Goal: Task Accomplishment & Management: Use online tool/utility

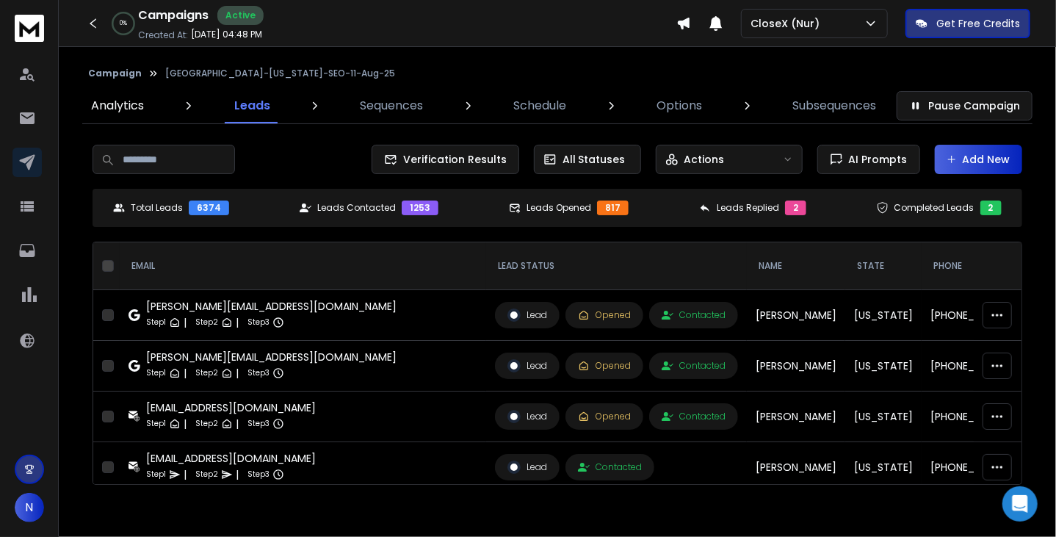
click at [111, 101] on p "Analytics" at bounding box center [117, 106] width 53 height 18
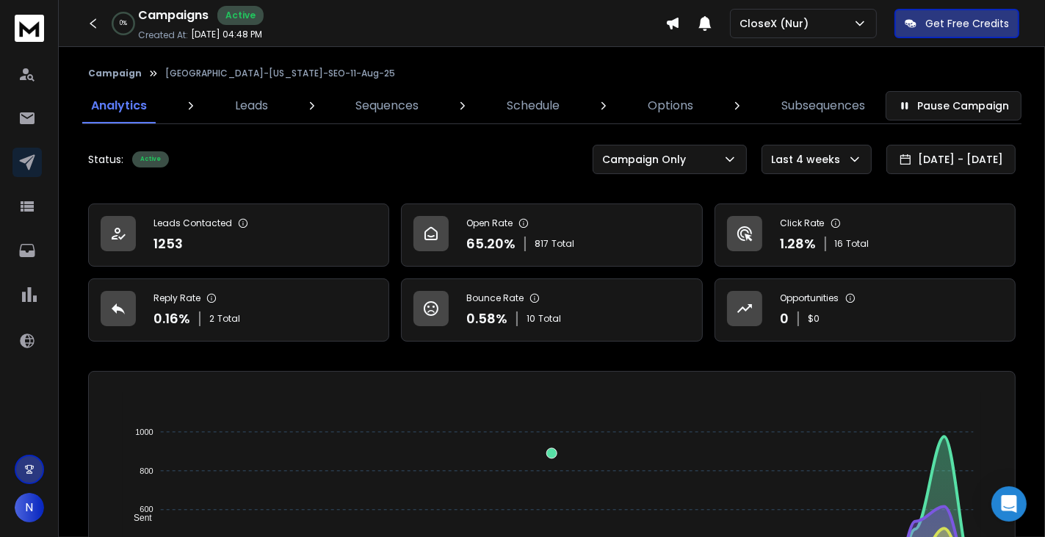
click at [461, 43] on div "0 % Campaigns Active Created At: [DATE] 04:48 PM CloseX (Nur) Get Free Credits" at bounding box center [522, 23] width 1045 height 47
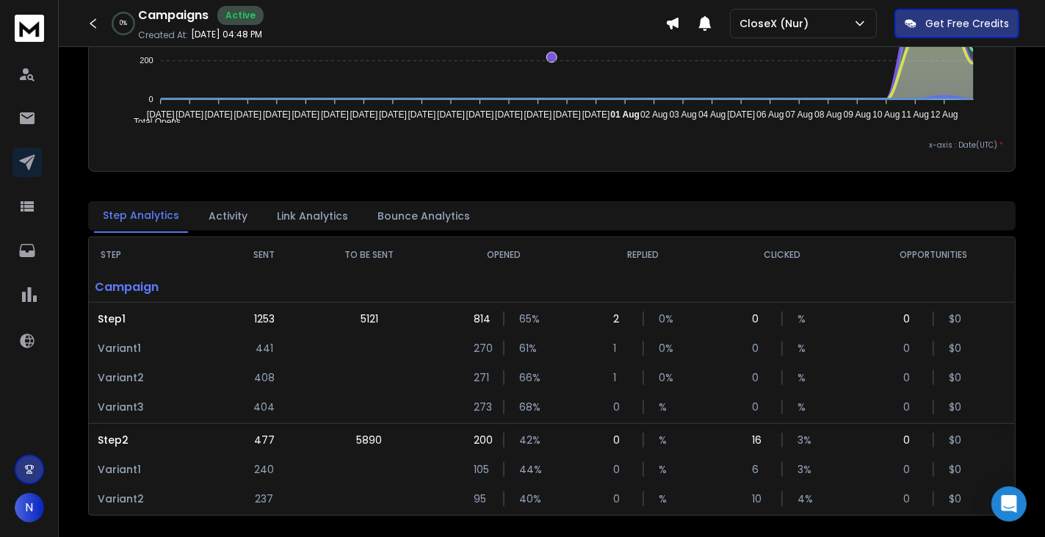
scroll to position [529, 0]
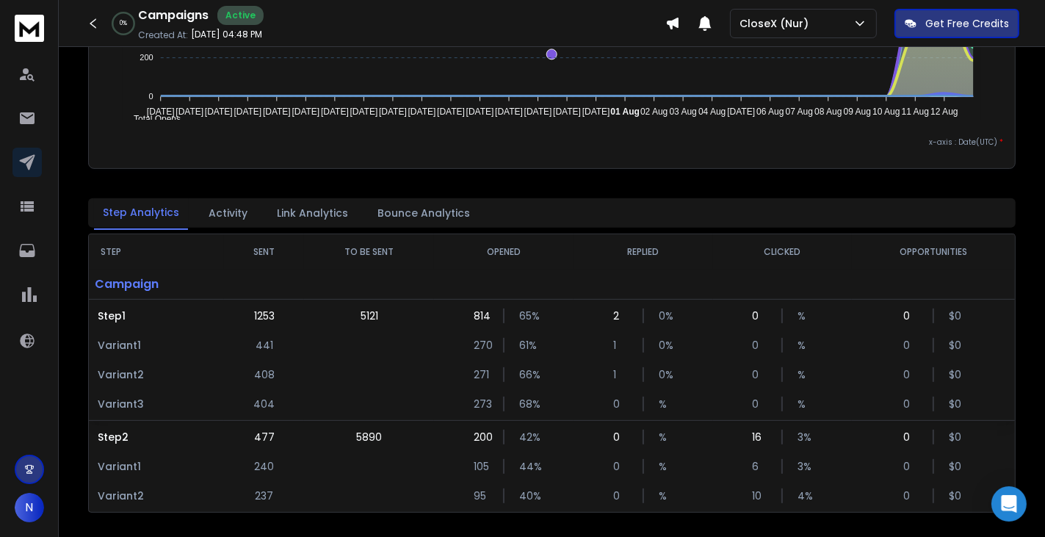
click at [85, 176] on div "Status: Active Pause Campaign Campaign Only Last 4 weeks [DATE] - [DATE] Leads …" at bounding box center [551, 66] width 939 height 915
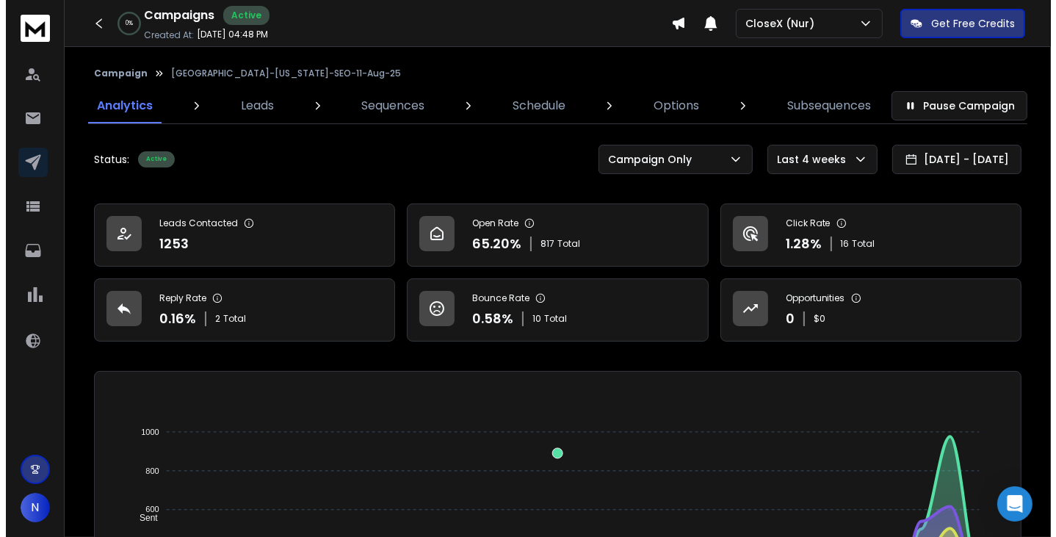
scroll to position [0, 0]
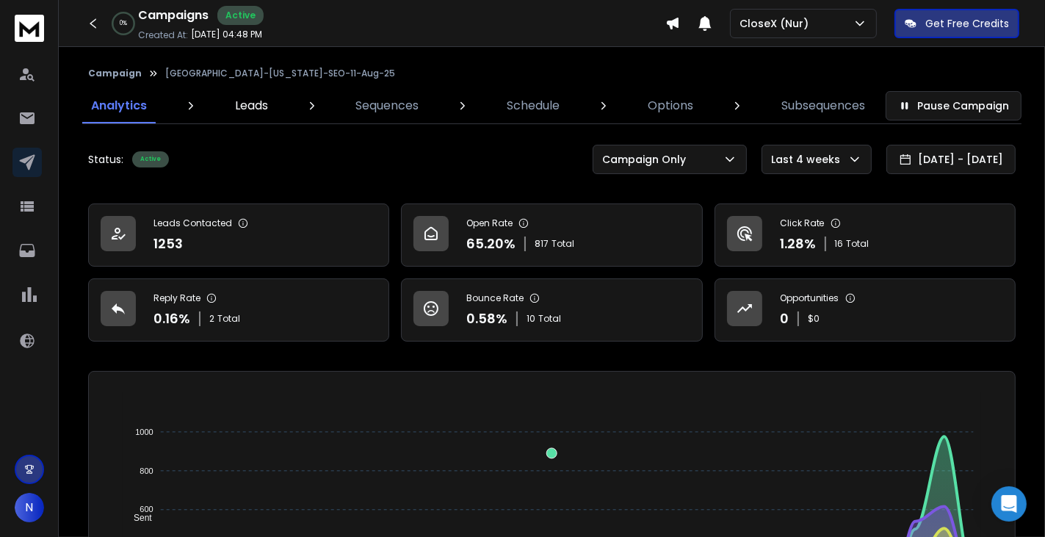
click at [258, 105] on p "Leads" at bounding box center [251, 106] width 33 height 18
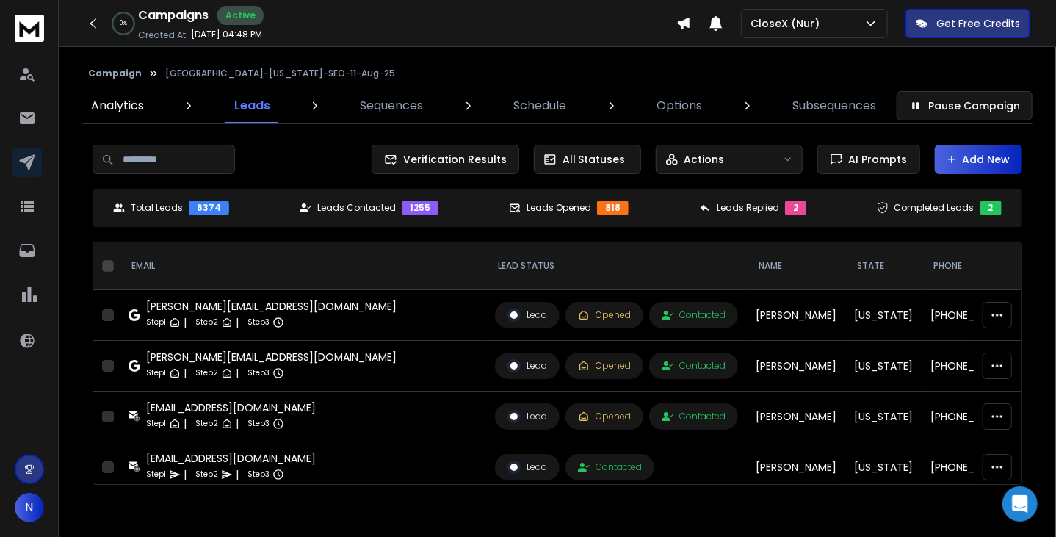
click at [117, 108] on p "Analytics" at bounding box center [117, 106] width 53 height 18
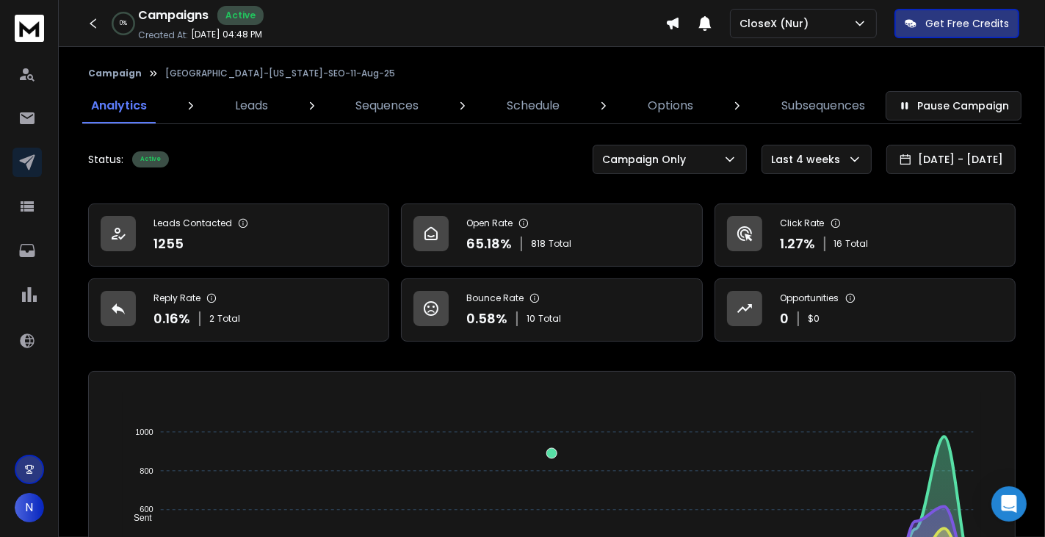
click at [199, 311] on div at bounding box center [199, 318] width 1 height 15
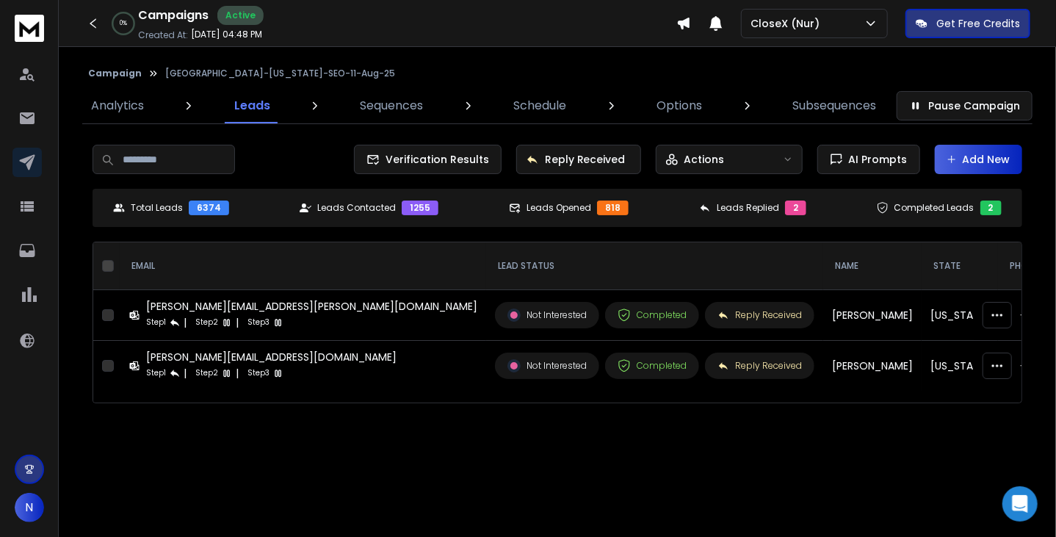
click at [267, 304] on div "[PERSON_NAME][EMAIL_ADDRESS][PERSON_NAME][DOMAIN_NAME]" at bounding box center [311, 306] width 331 height 15
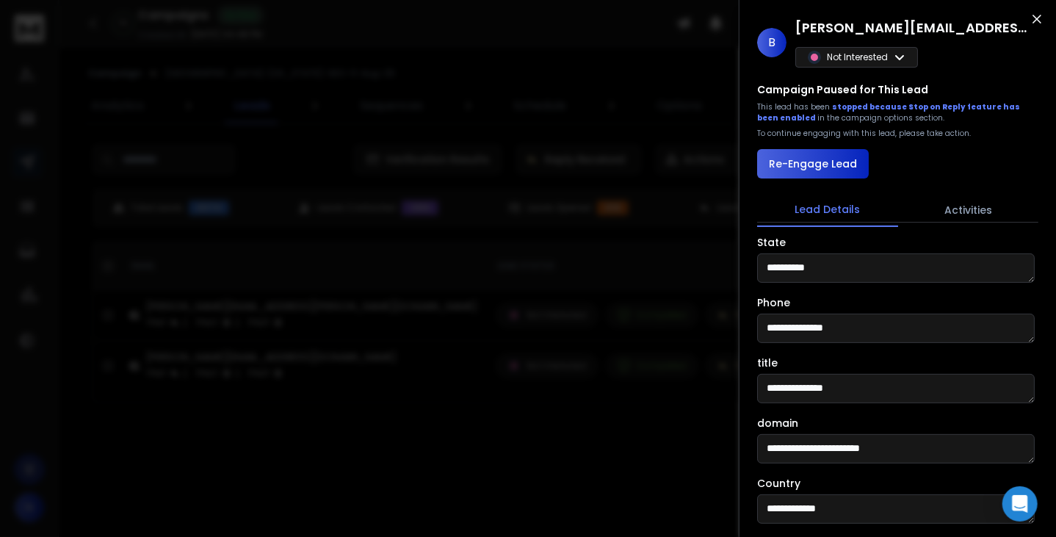
click at [1035, 18] on icon "button" at bounding box center [1036, 18] width 7 height 7
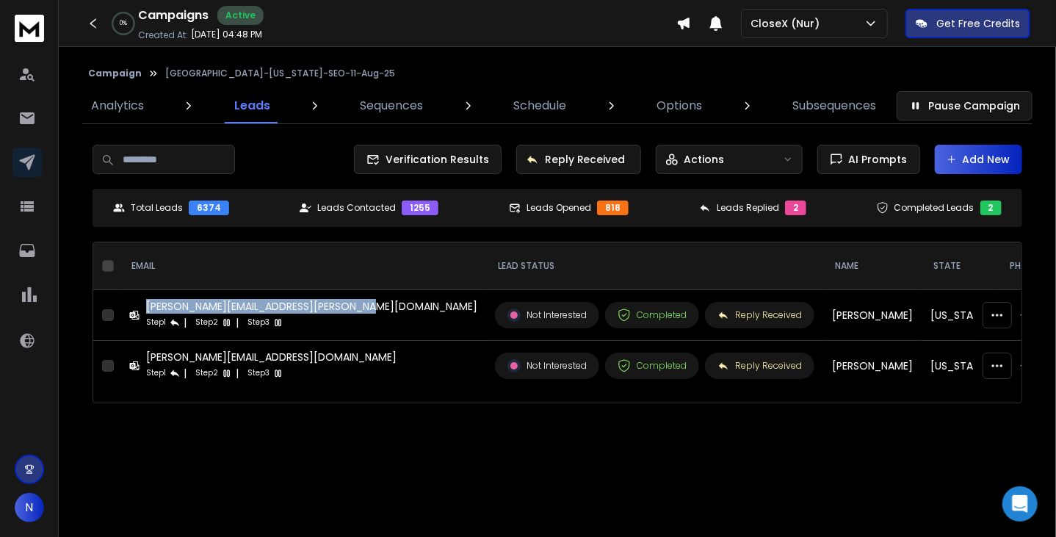
drag, startPoint x: 138, startPoint y: 301, endPoint x: 358, endPoint y: 309, distance: 220.4
click at [358, 309] on div "[PERSON_NAME][EMAIL_ADDRESS][PERSON_NAME][DOMAIN_NAME] Step 1 | Step 2 | Step 3" at bounding box center [302, 315] width 349 height 32
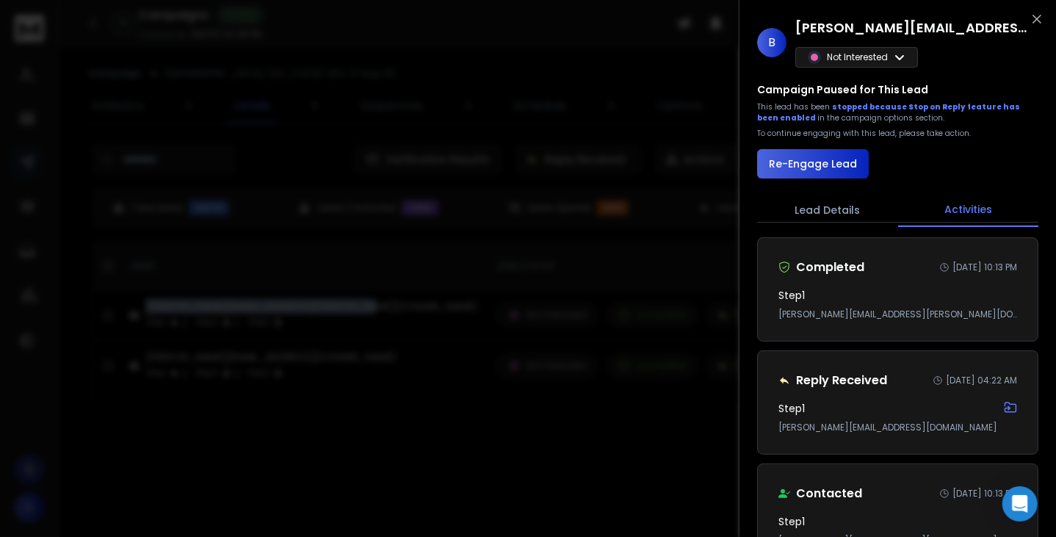
click at [965, 206] on button "Activities" at bounding box center [968, 210] width 141 height 34
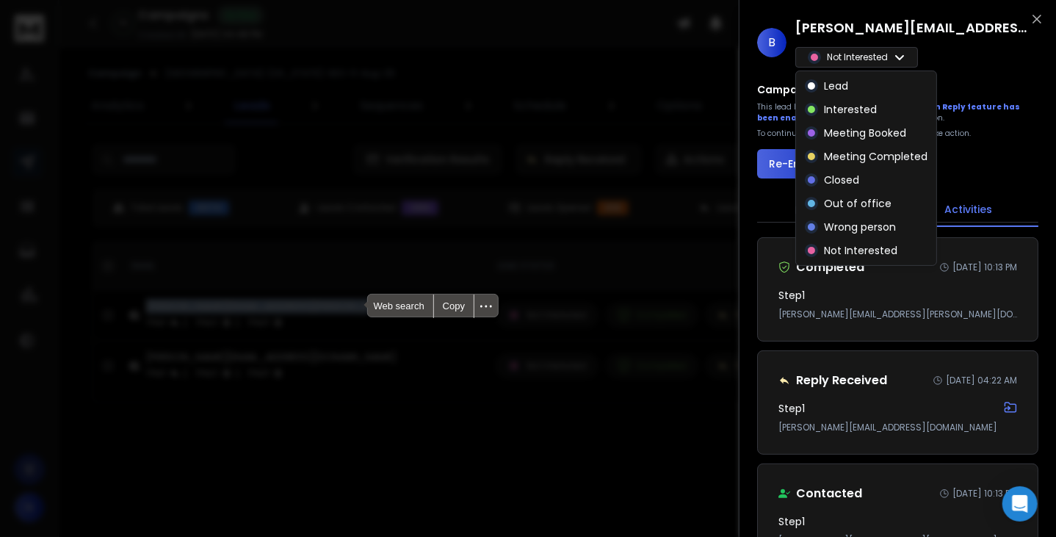
click at [897, 57] on body "Your warmest leads are on your site – Turn visits into conversations Reach Out …" at bounding box center [528, 323] width 1056 height 647
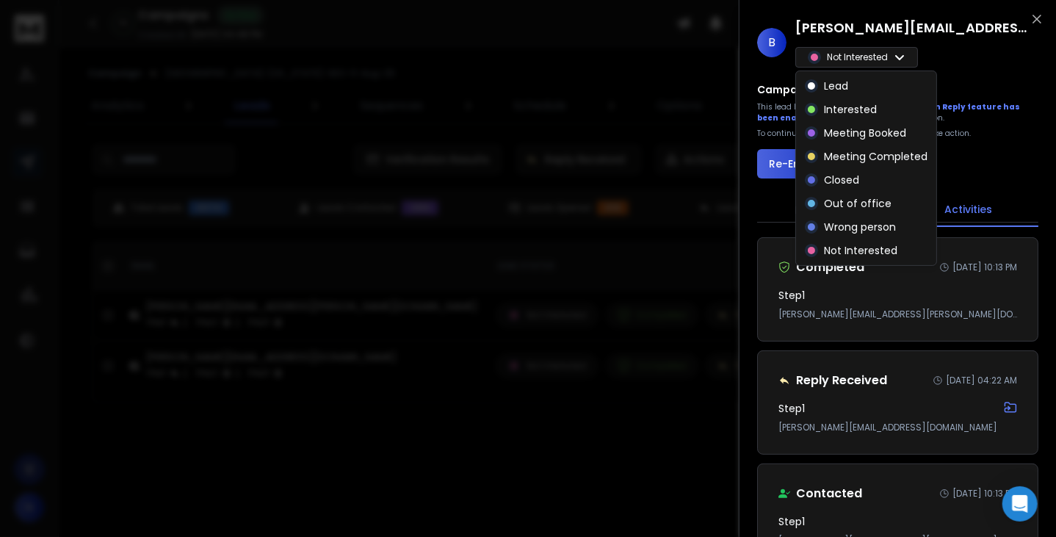
click at [1031, 18] on body "Your warmest leads are on your site – Turn visits into conversations Reach Out …" at bounding box center [528, 323] width 1056 height 647
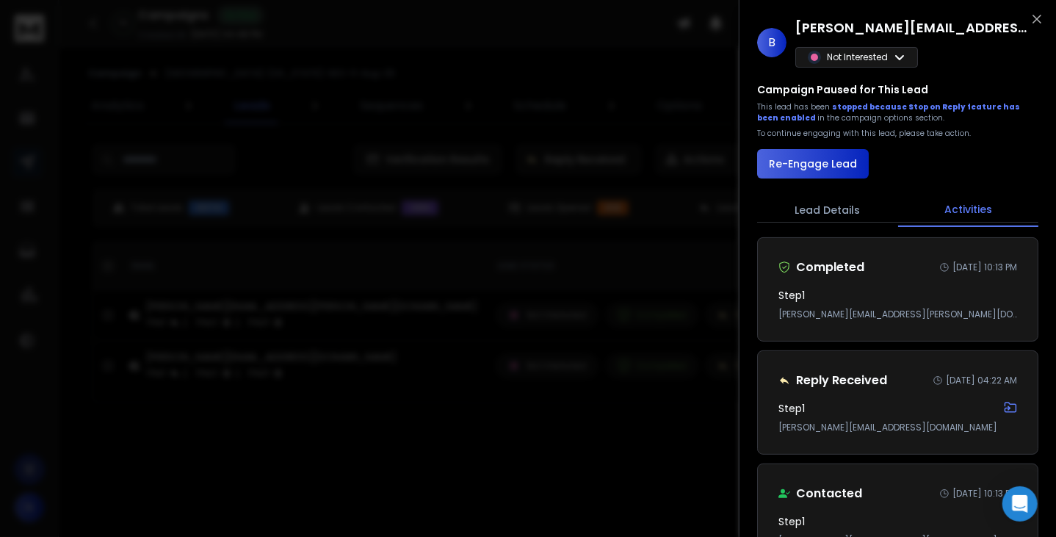
click at [1031, 18] on icon "button" at bounding box center [1036, 19] width 15 height 15
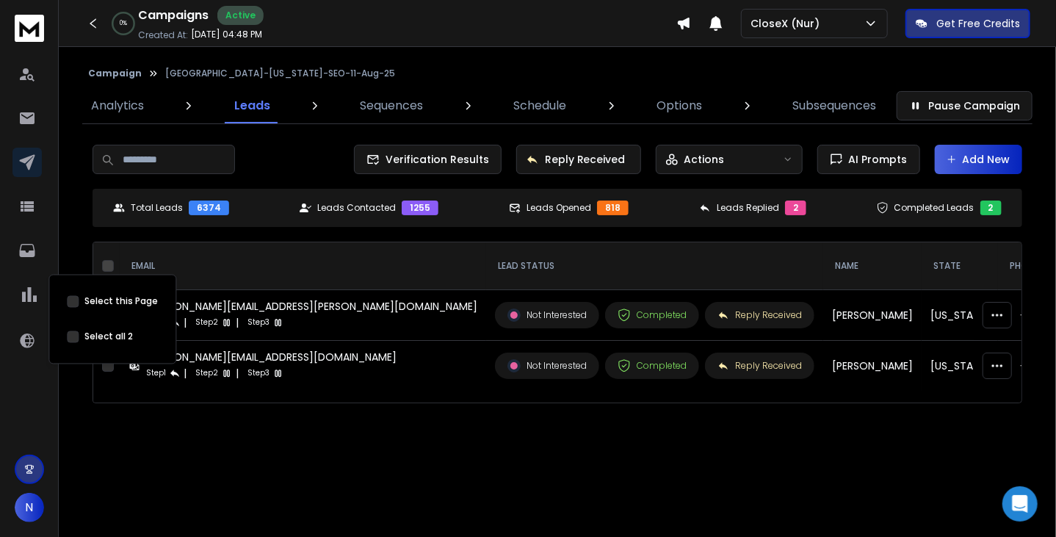
click at [107, 262] on button "Select this Page" at bounding box center [108, 266] width 12 height 12
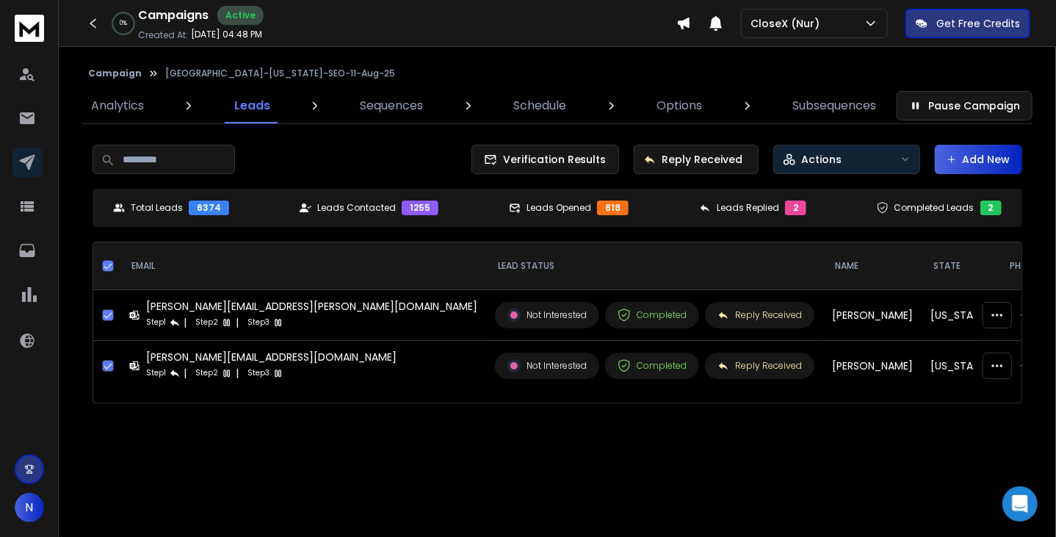
click at [903, 157] on icon "button" at bounding box center [905, 159] width 10 height 12
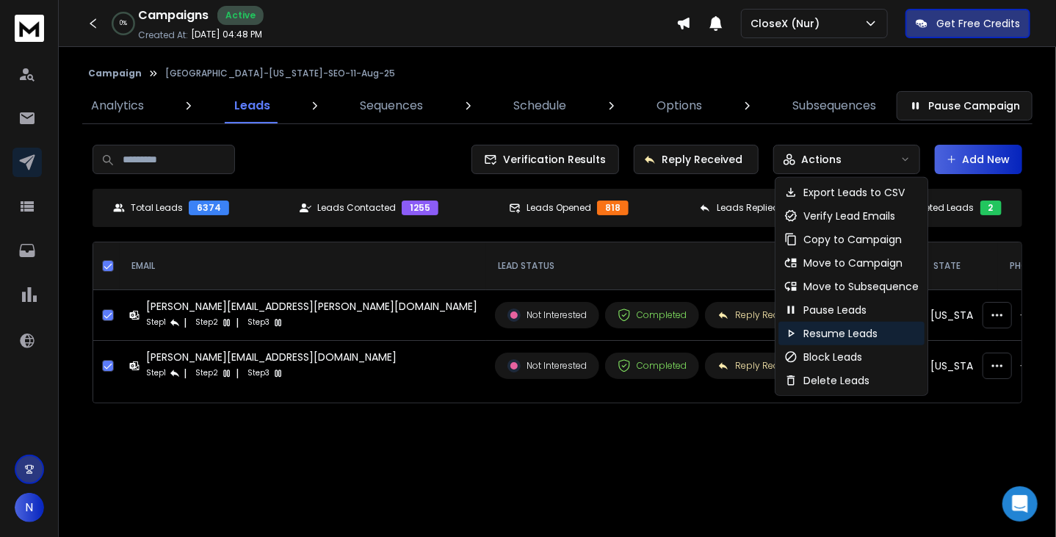
click at [515, 246] on th "LEAD STATUS" at bounding box center [654, 266] width 337 height 48
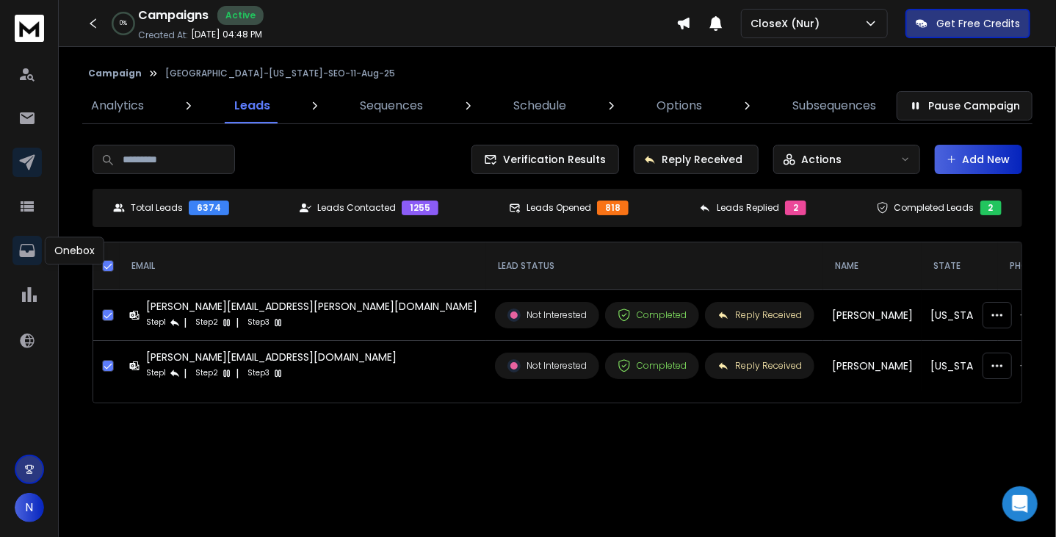
click at [30, 253] on icon at bounding box center [26, 250] width 15 height 13
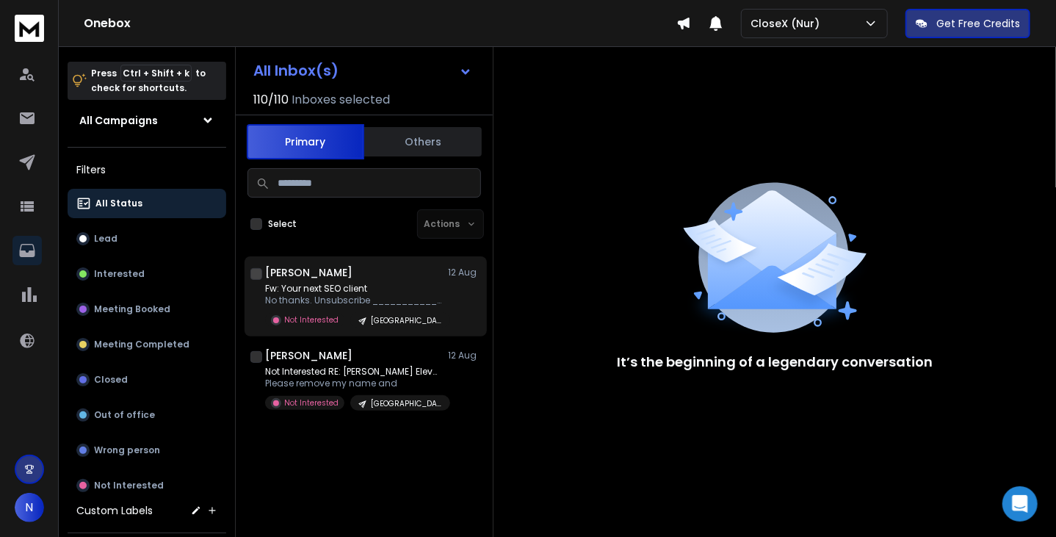
click at [325, 277] on h1 "[PERSON_NAME]" at bounding box center [308, 272] width 87 height 15
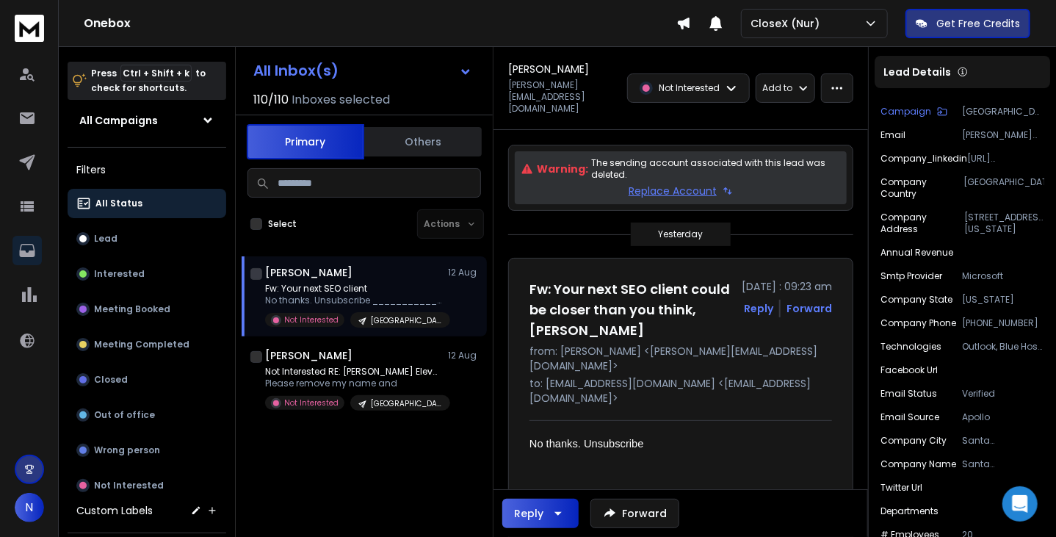
click at [558, 512] on icon "button" at bounding box center [557, 514] width 7 height 4
click at [317, 290] on p "Fw: Your next SEO client" at bounding box center [353, 289] width 176 height 12
click at [731, 184] on button "Replace Account" at bounding box center [680, 191] width 104 height 15
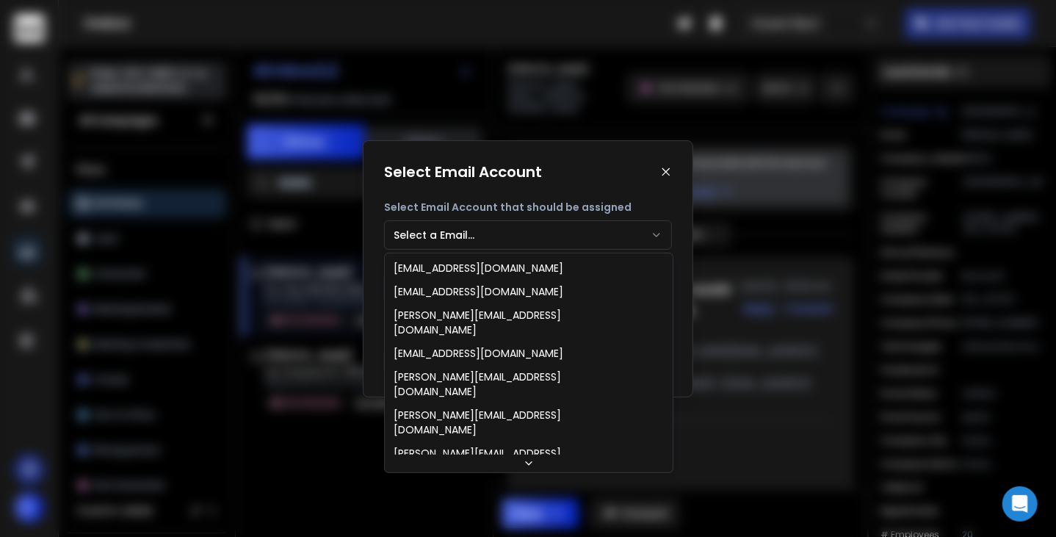
click at [655, 230] on icon "button" at bounding box center [657, 235] width 12 height 12
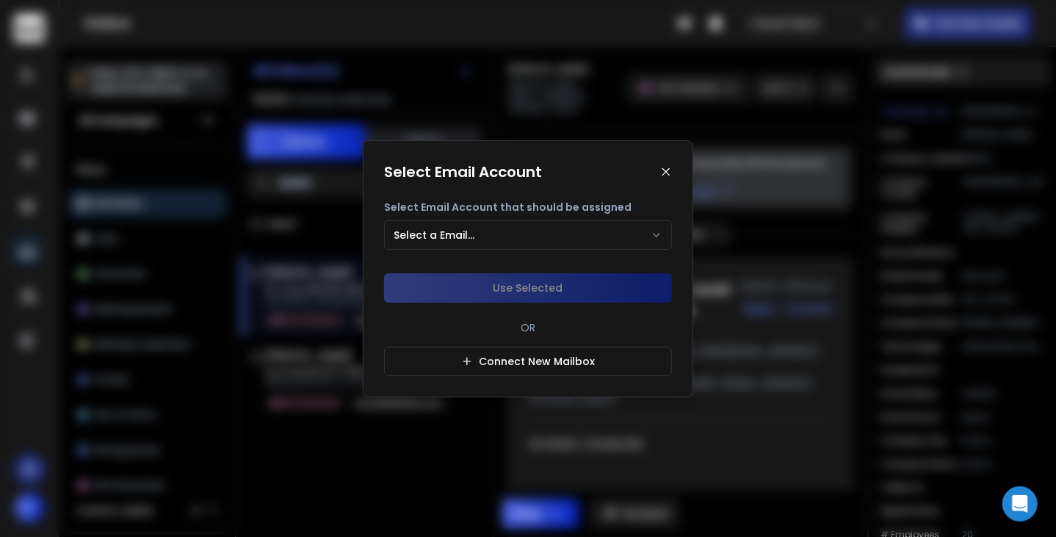
click at [664, 173] on icon at bounding box center [666, 171] width 8 height 8
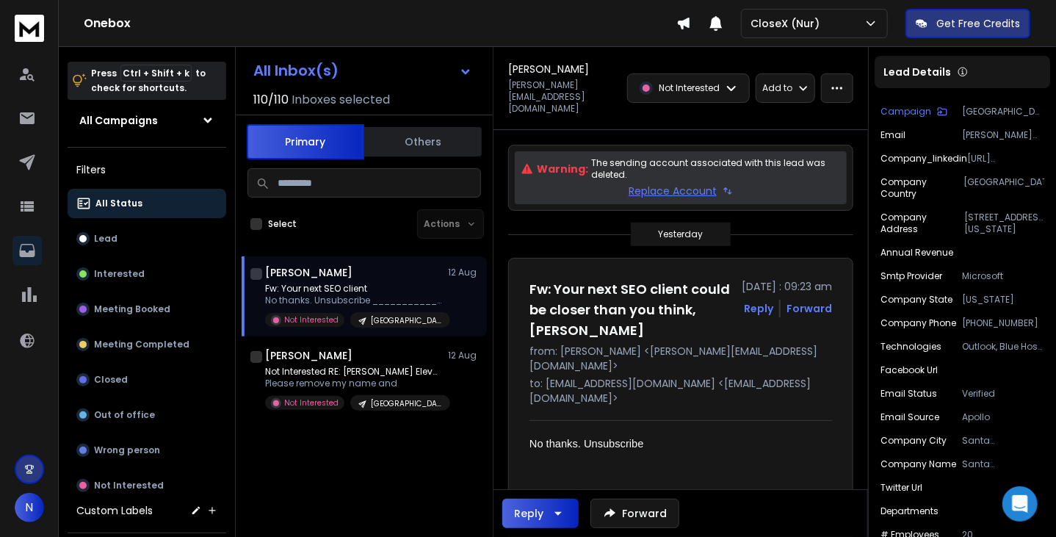
click at [419, 16] on h1 "Onebox" at bounding box center [380, 24] width 593 height 18
click at [29, 116] on icon at bounding box center [27, 118] width 18 height 18
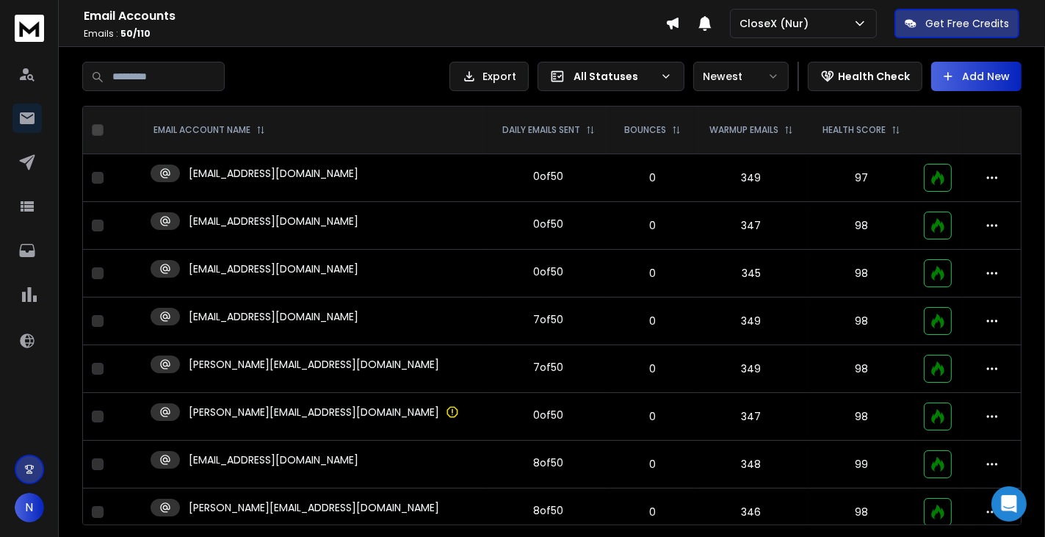
click at [179, 70] on input at bounding box center [153, 76] width 142 height 29
type input "**********"
click at [26, 160] on icon at bounding box center [26, 161] width 15 height 15
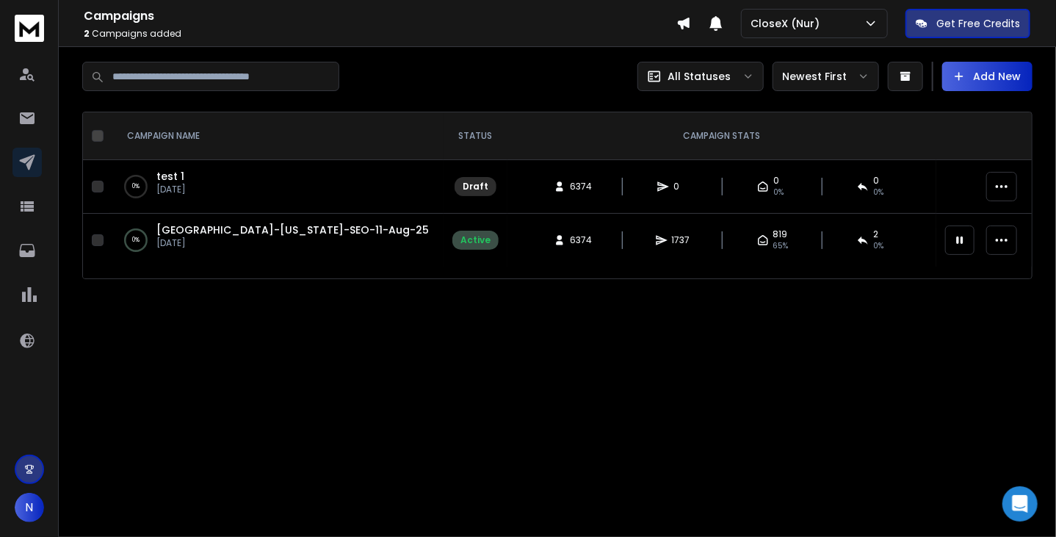
click at [256, 222] on span "[GEOGRAPHIC_DATA]-[US_STATE]-SEO-11-Aug-25" at bounding box center [292, 229] width 272 height 15
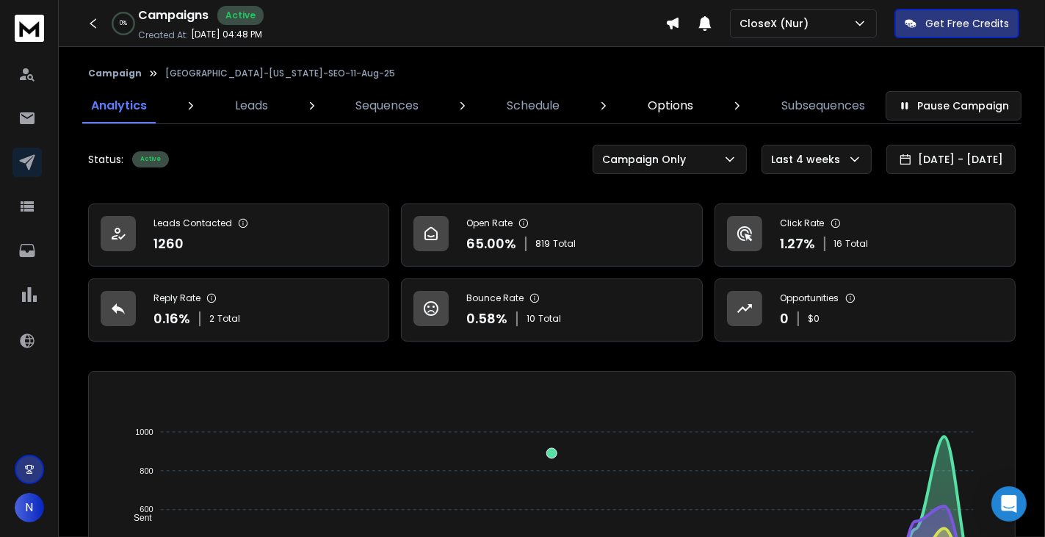
click at [662, 106] on p "Options" at bounding box center [671, 106] width 46 height 18
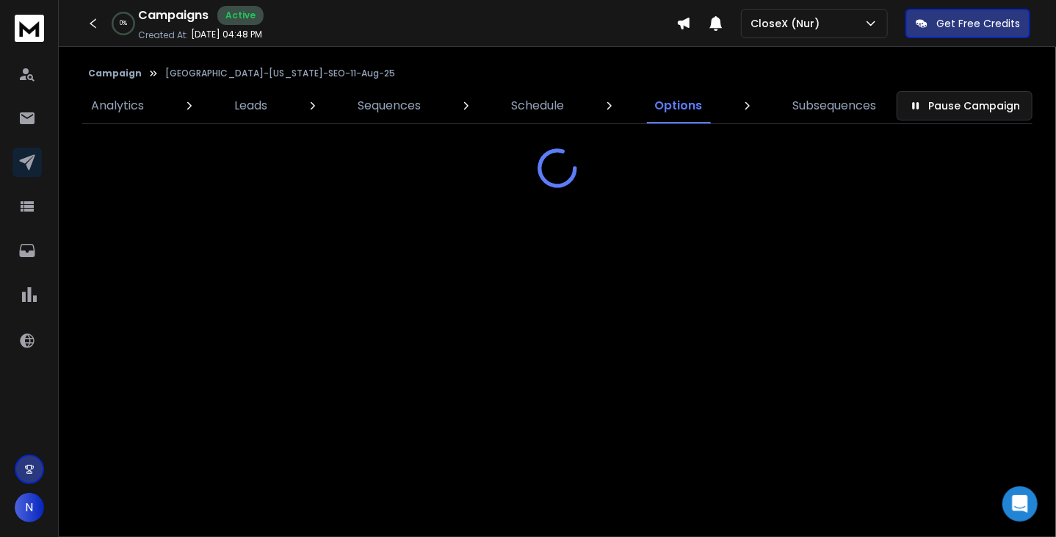
select select "*********"
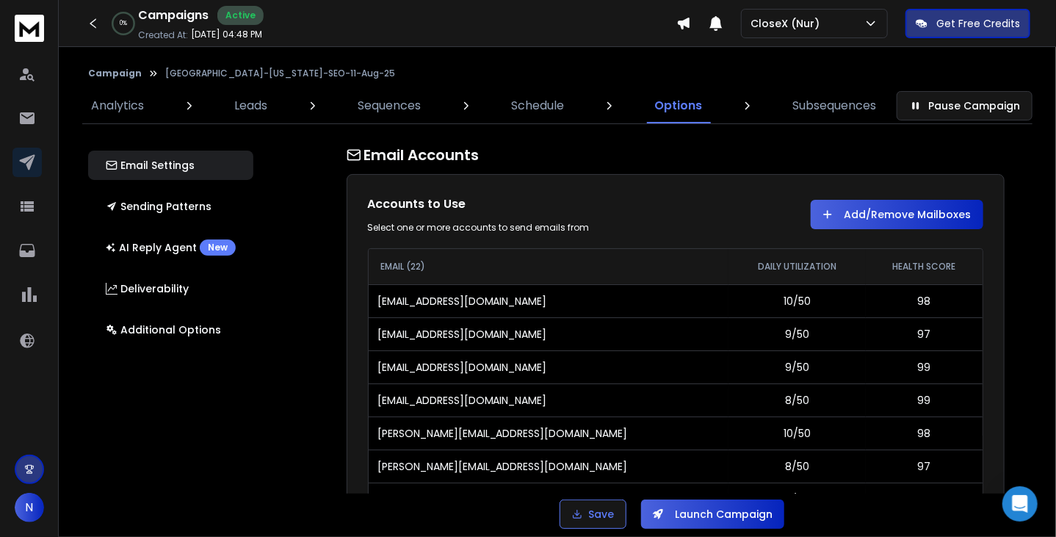
click at [975, 391] on div "EMAIL (22) DAILY UTILIZATION HEALTH SCORE [EMAIL_ADDRESS][DOMAIN_NAME] 10/50 98…" at bounding box center [675, 395] width 615 height 294
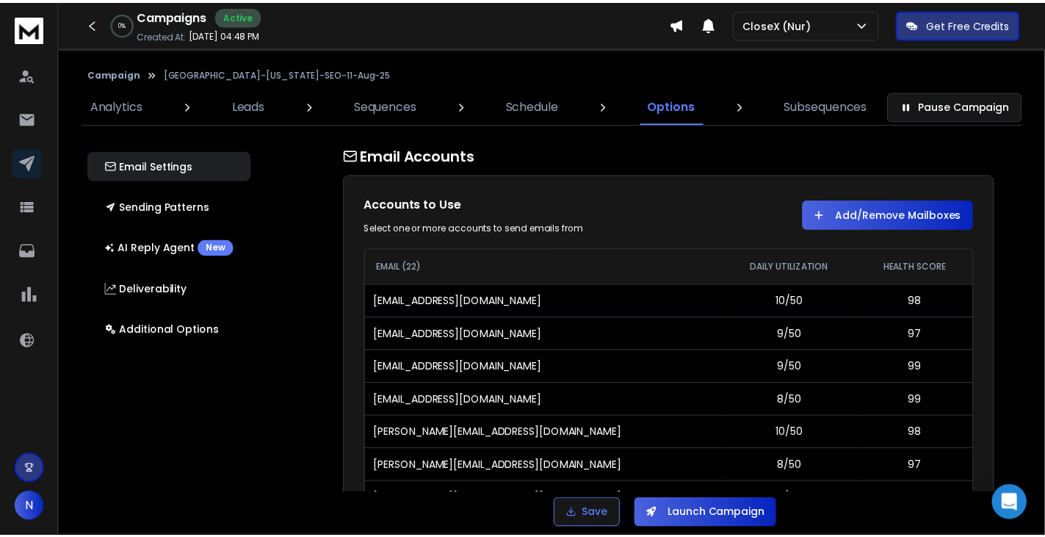
scroll to position [256, 0]
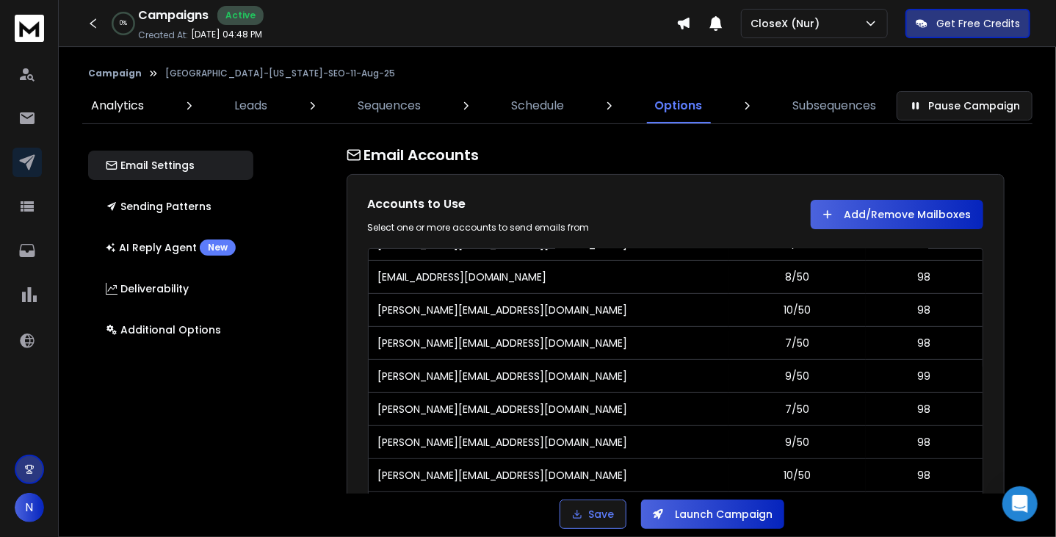
click at [103, 98] on p "Analytics" at bounding box center [117, 106] width 53 height 18
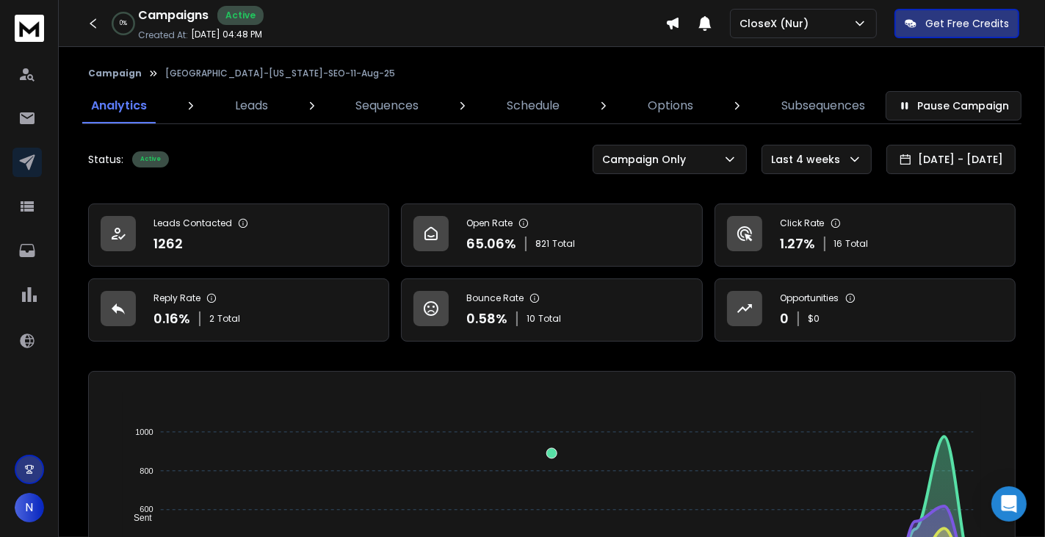
click at [104, 394] on div "Sent Total Opens Unique Opens Links Clicked Total Replies 1000 1000 800 800 600…" at bounding box center [552, 526] width 902 height 268
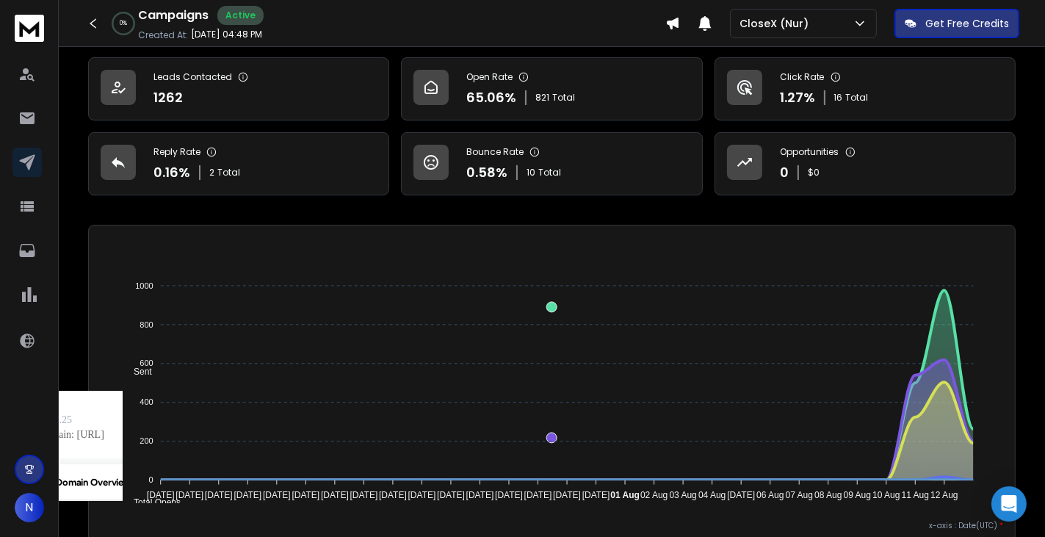
scroll to position [147, 0]
click at [79, 208] on div "Campaign [GEOGRAPHIC_DATA]-[US_STATE]-SEO-11-Aug-25 Analytics Leads Sequences S…" at bounding box center [552, 410] width 986 height 1021
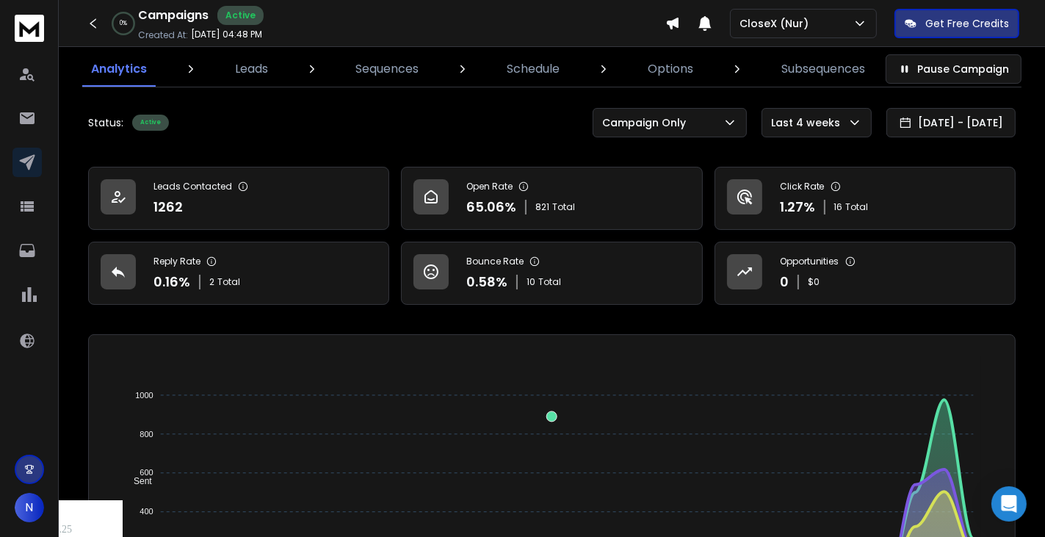
scroll to position [0, 0]
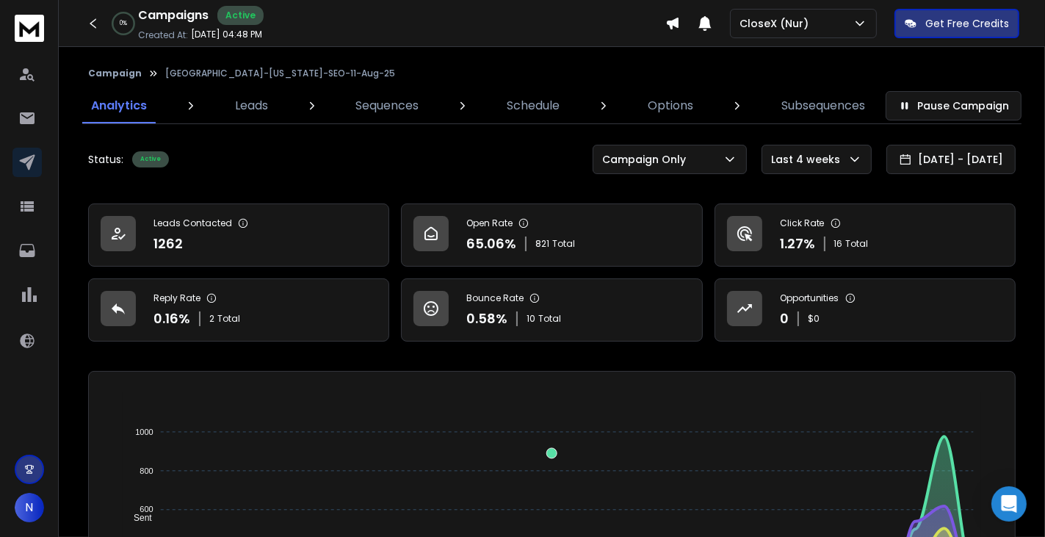
click at [328, 38] on div "0 % Campaigns Active Created At: [DATE] 04:48 PM CloseX (Nur) Get Free Credits" at bounding box center [522, 23] width 1045 height 47
click at [463, 29] on div "0 % Campaigns Active Created At: [DATE] 04:48 PM CloseX (Nur) Get Free Credits" at bounding box center [522, 23] width 1045 height 47
click at [405, 106] on p "Sequences" at bounding box center [387, 106] width 63 height 18
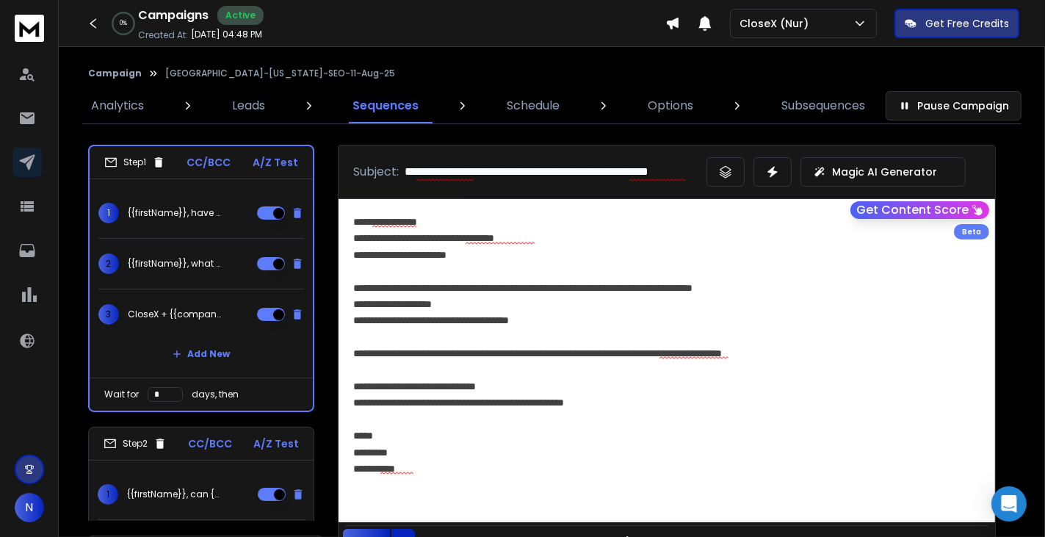
click at [153, 262] on p "{{firstName}}, what {{companyName}} might be missing" at bounding box center [175, 264] width 94 height 12
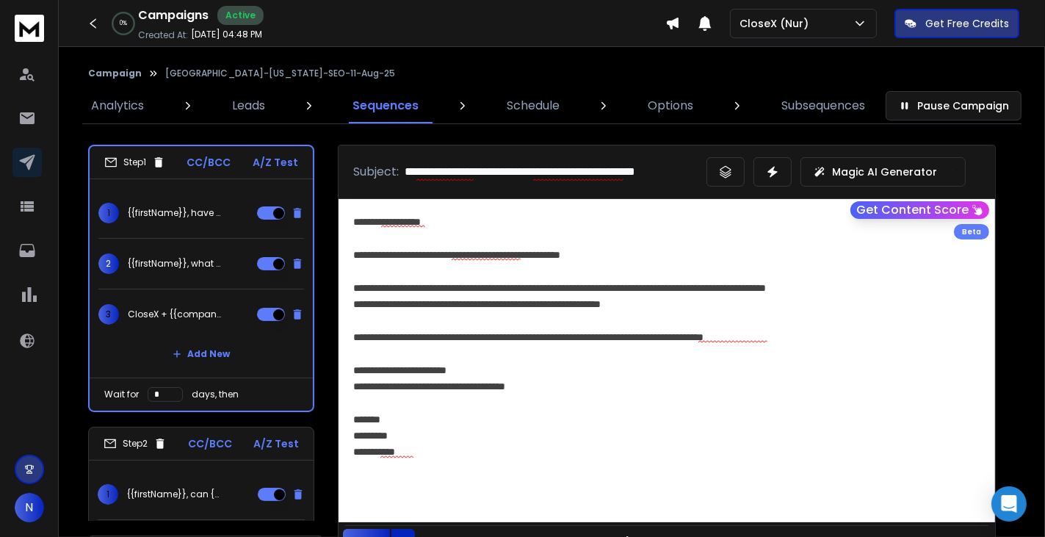
click at [149, 319] on div "3 CloseX + {{companyName}} = more clients" at bounding box center [159, 314] width 123 height 21
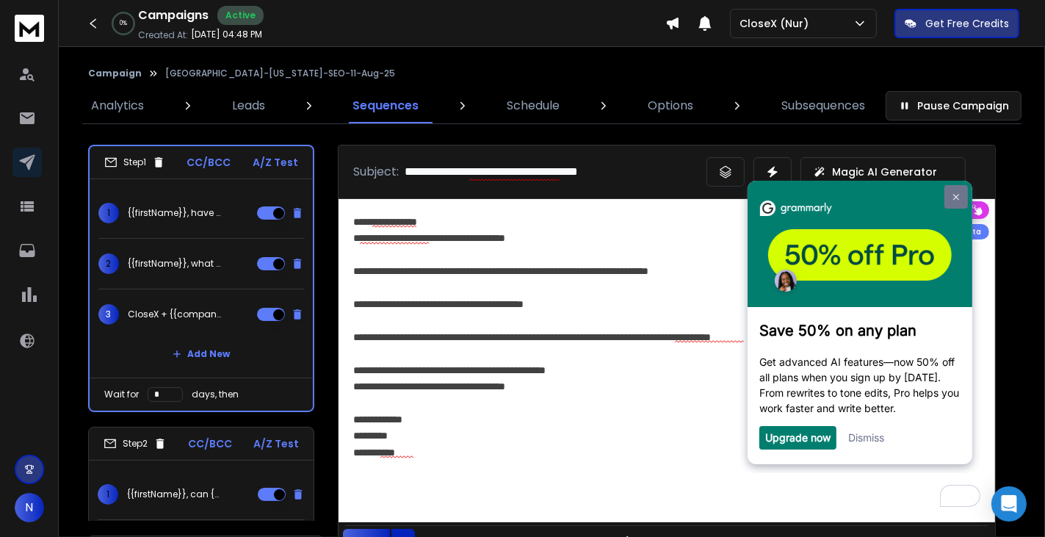
click at [956, 195] on img at bounding box center [956, 197] width 6 height 7
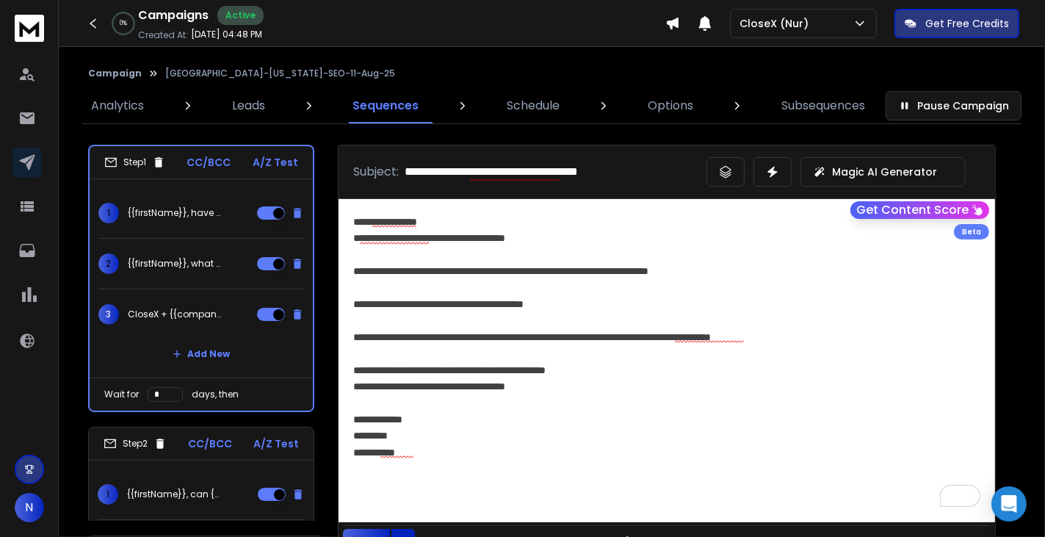
scroll to position [315, 0]
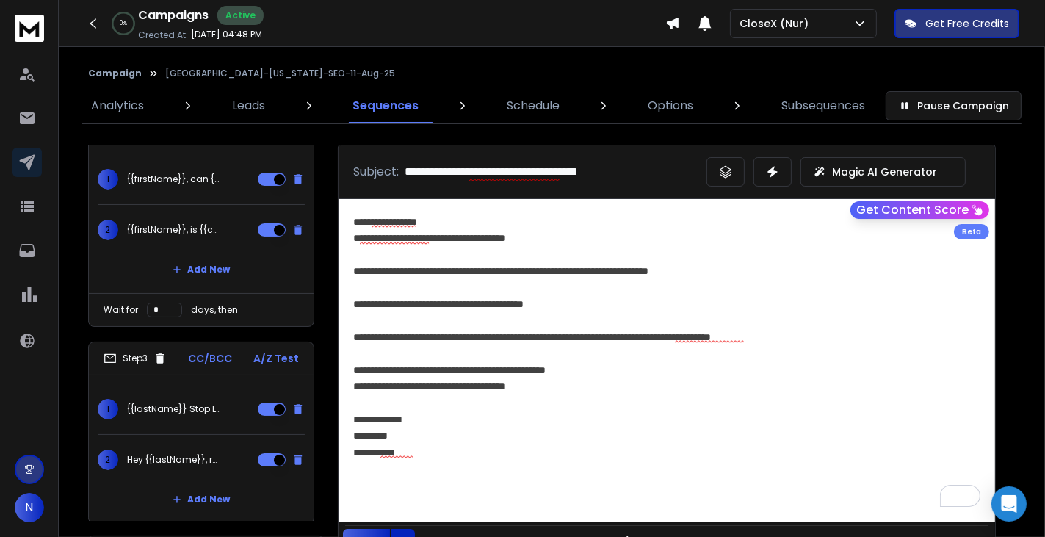
click at [154, 399] on div "1 {{lastName}} Stop Losing SEO Deals Accelerate Conversions with CloseX" at bounding box center [159, 409] width 123 height 21
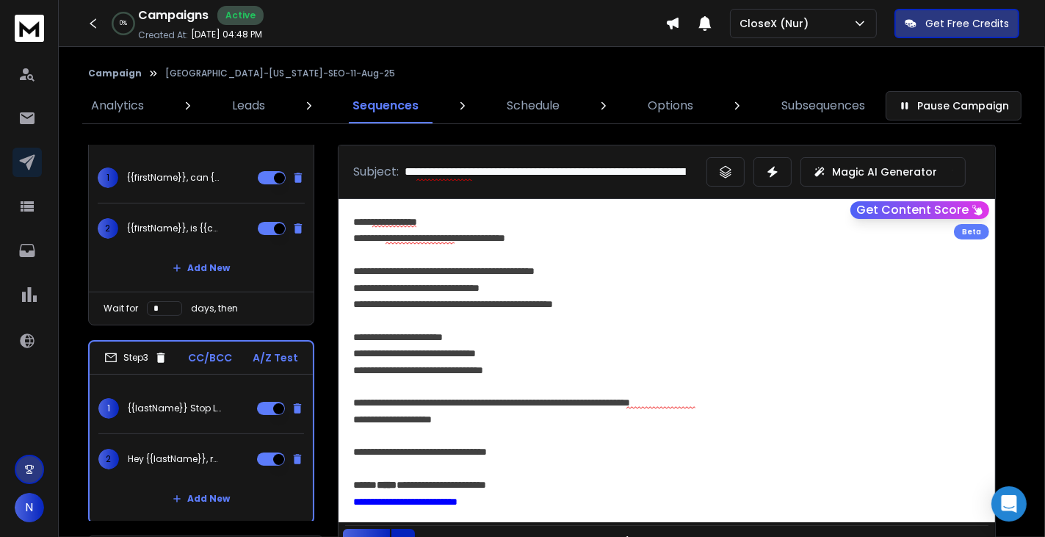
click at [515, 441] on div at bounding box center [666, 435] width 627 height 16
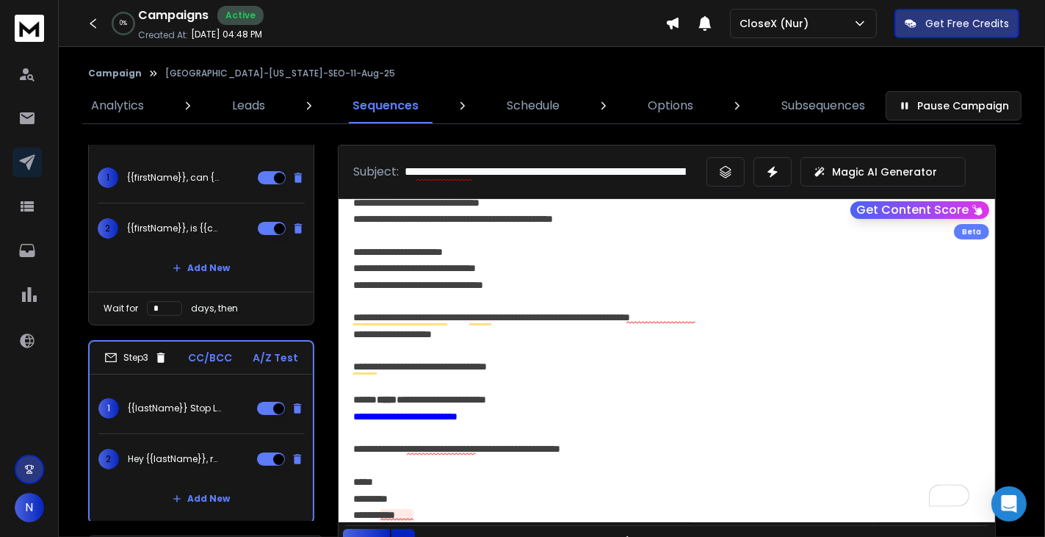
scroll to position [85, 0]
click at [152, 449] on div "2 Hey {{lastName}}, ready to close more SEO deals with CloseX?" at bounding box center [159, 459] width 123 height 21
type input "**********"
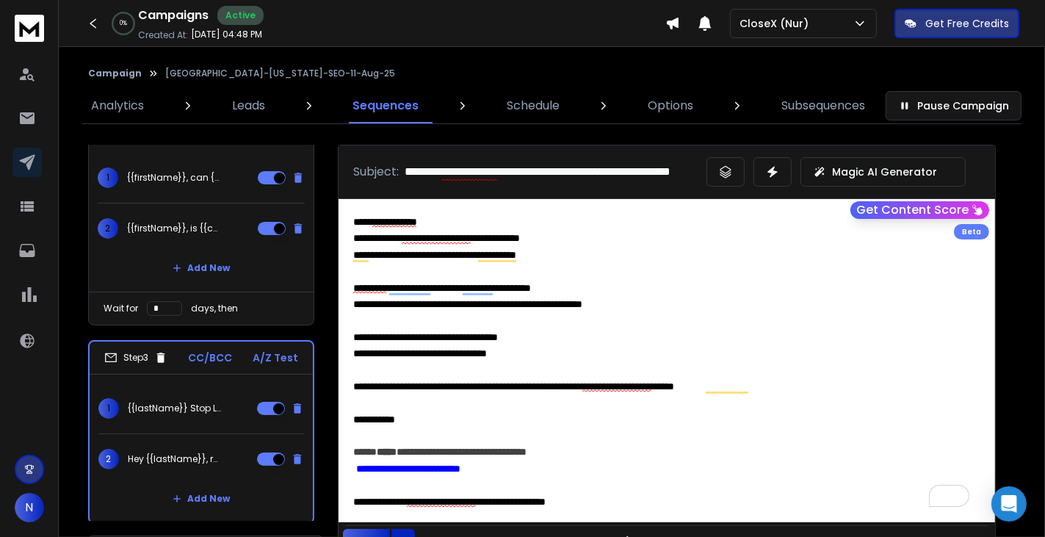
click at [526, 450] on span "**********" at bounding box center [439, 459] width 173 height 26
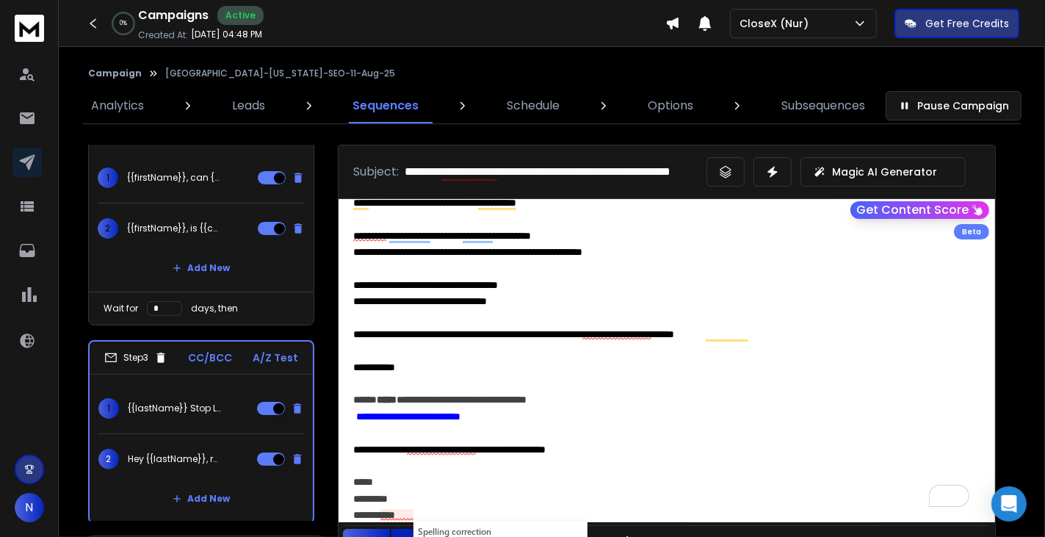
click at [174, 455] on p "Hey {{lastName}}, ready to close more SEO deals with CloseX?" at bounding box center [175, 459] width 94 height 12
click at [123, 106] on p "Analytics" at bounding box center [117, 106] width 53 height 18
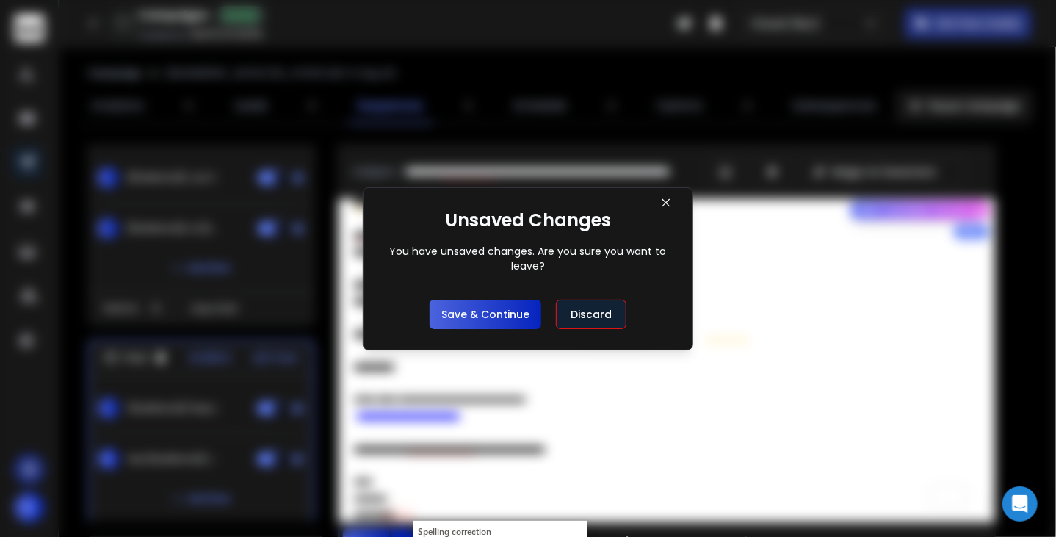
click at [584, 308] on button "Discard" at bounding box center [591, 314] width 70 height 29
